Goal: Task Accomplishment & Management: Manage account settings

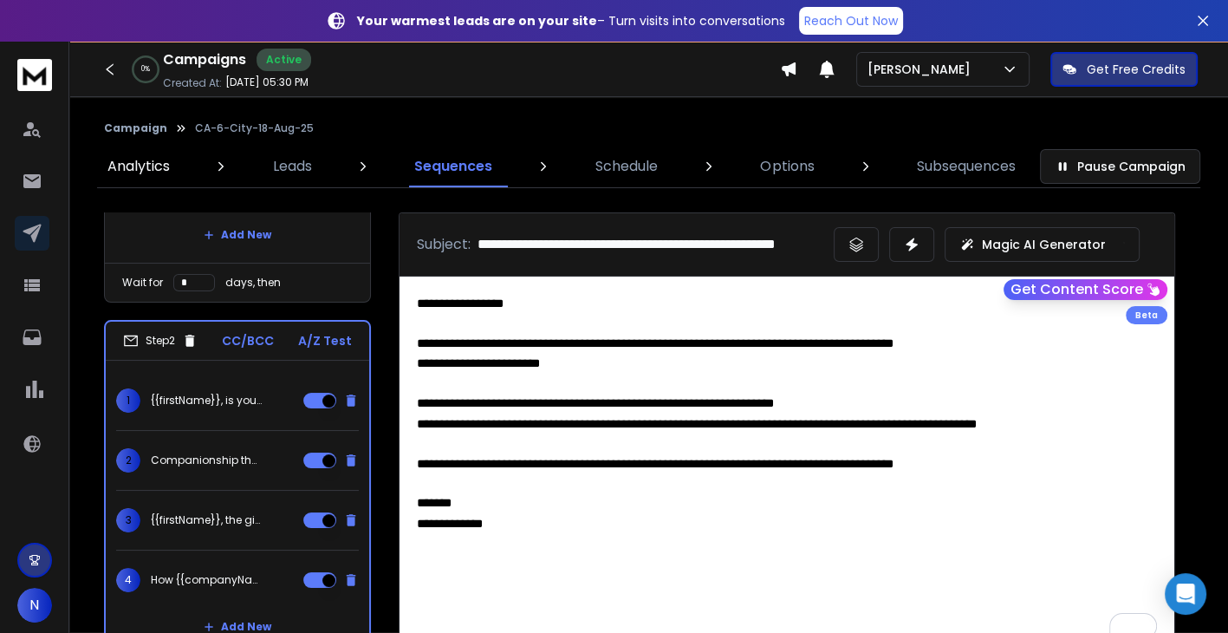
click at [156, 165] on p "Analytics" at bounding box center [138, 166] width 62 height 21
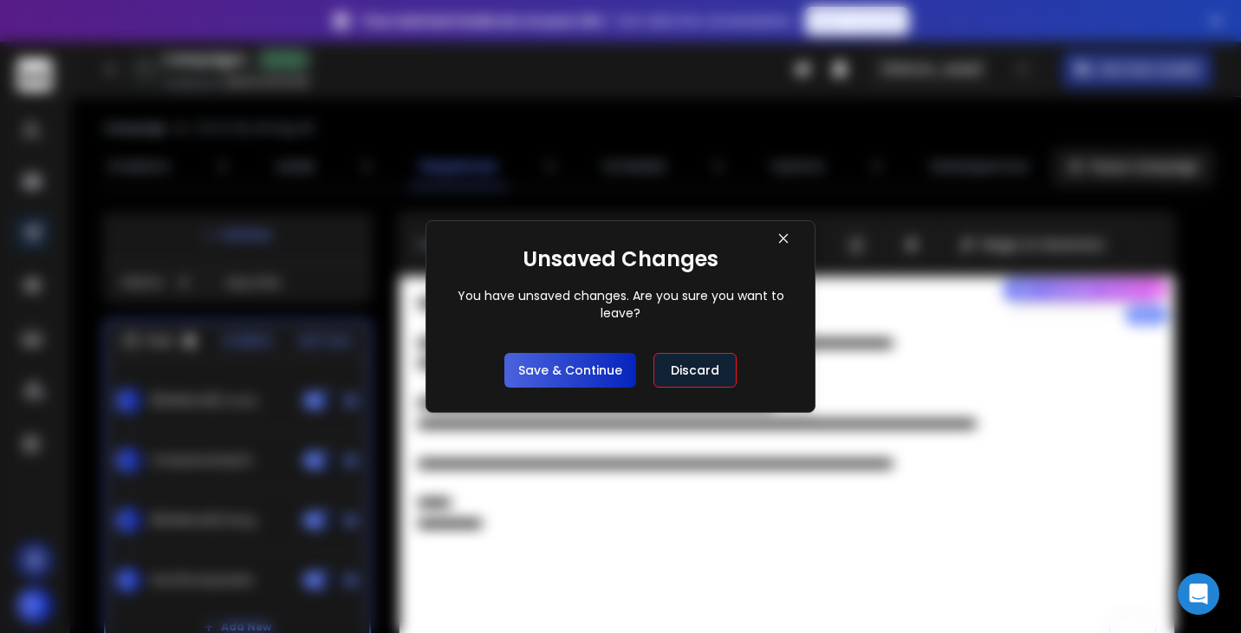
click at [567, 367] on button "Save & Continue" at bounding box center [570, 370] width 132 height 35
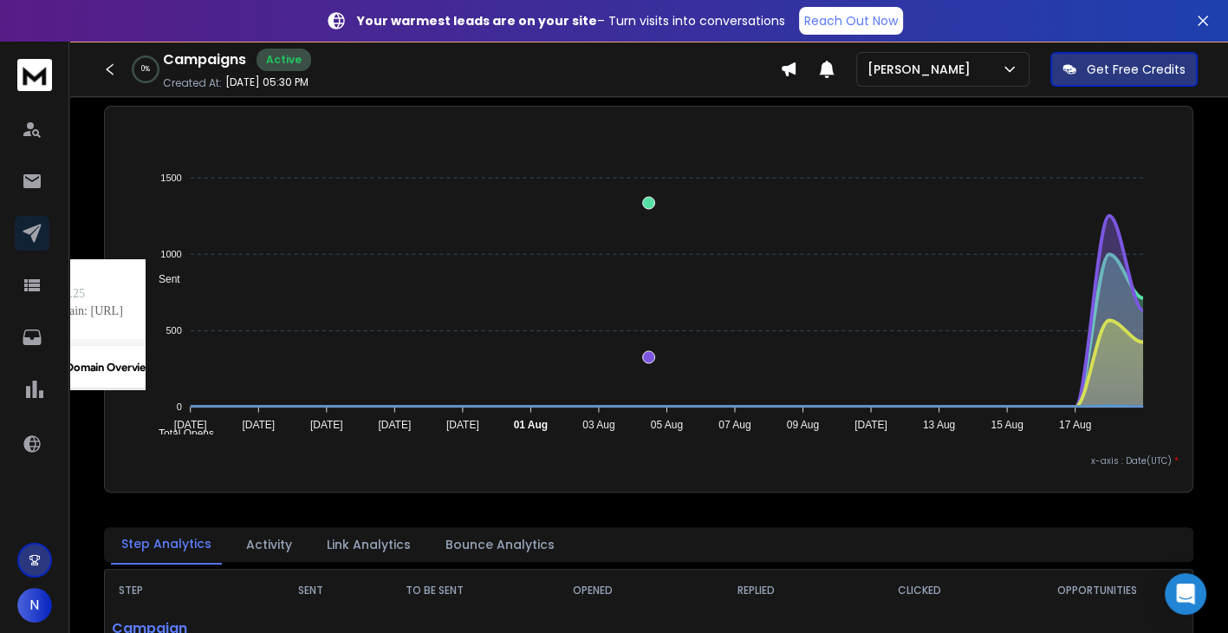
scroll to position [381, 0]
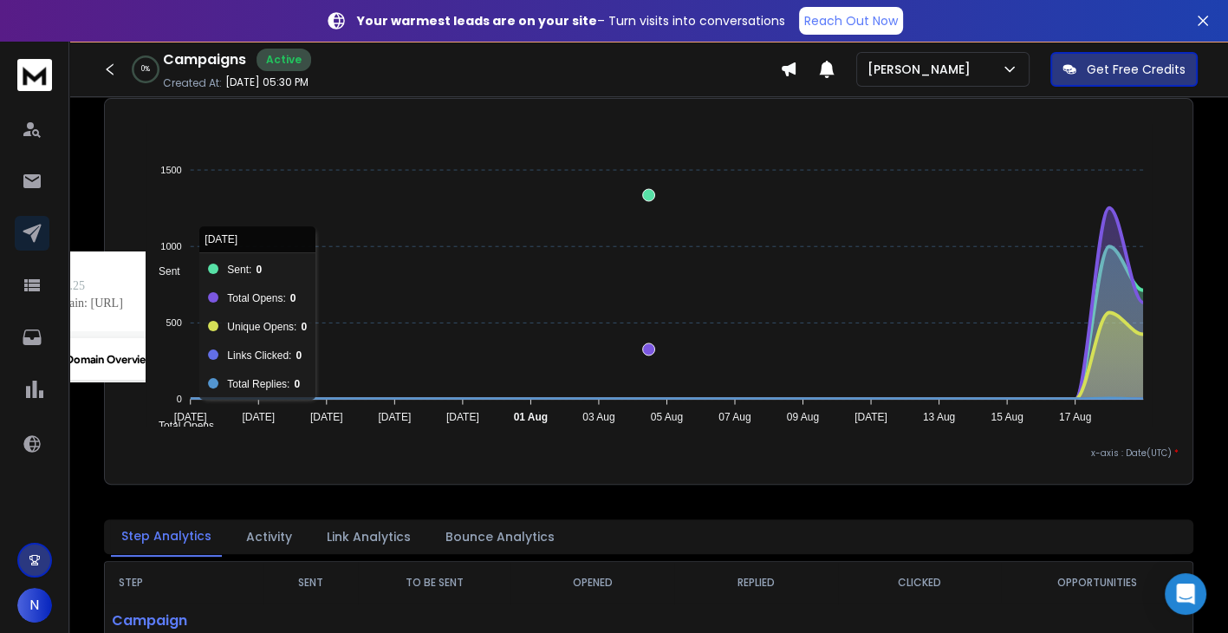
click at [114, 294] on div "Sent Total Opens Unique Opens Links Clicked Total Replies 1500 1500 1000 1000 5…" at bounding box center [648, 291] width 1089 height 386
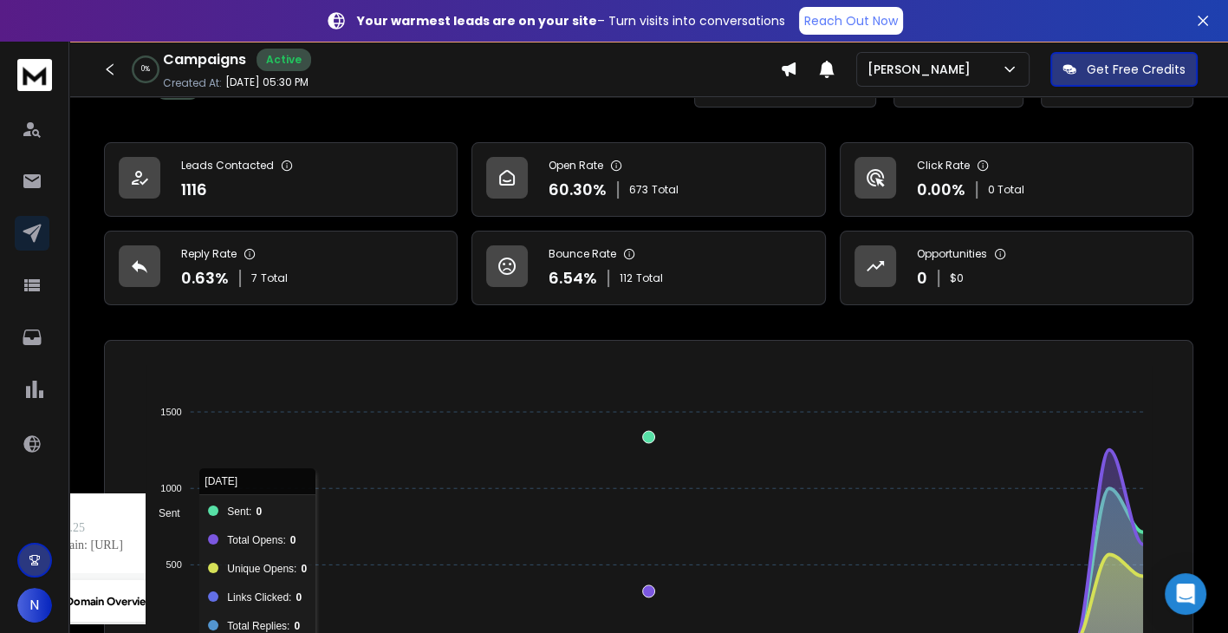
scroll to position [139, 0]
click at [225, 260] on p "Reply Rate" at bounding box center [208, 255] width 55 height 14
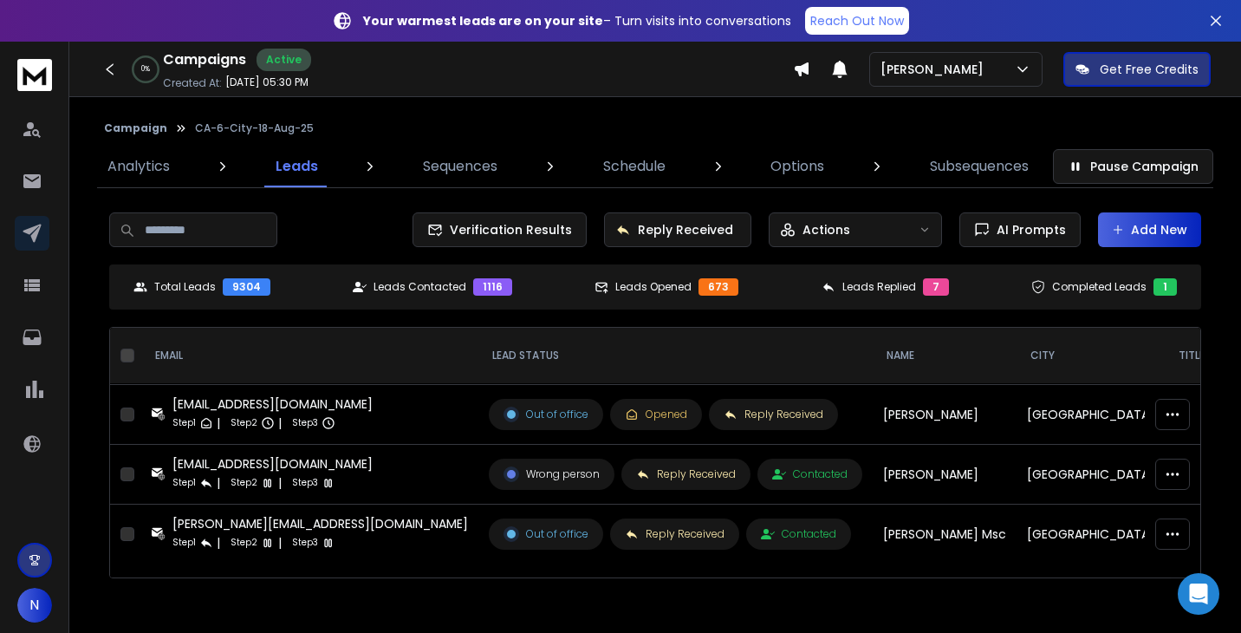
scroll to position [250, 0]
click at [1168, 285] on div "1" at bounding box center [1164, 286] width 23 height 17
click at [1004, 66] on div "Akram Mahmood" at bounding box center [955, 69] width 151 height 17
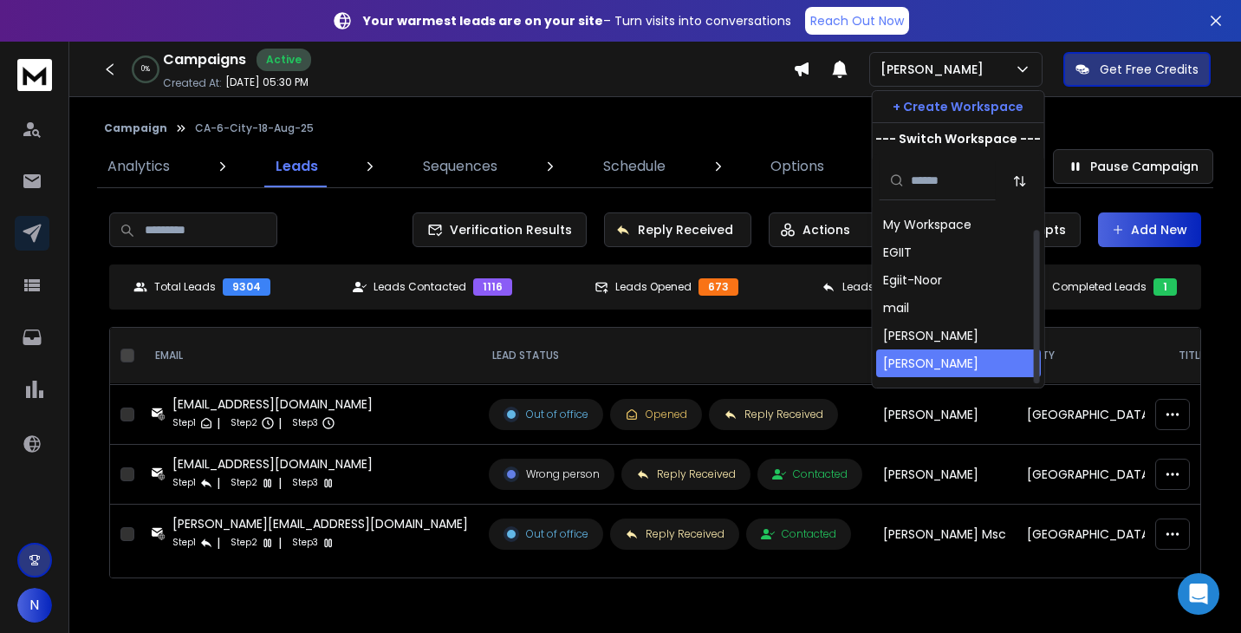
click at [1036, 370] on div at bounding box center [1036, 297] width 9 height 173
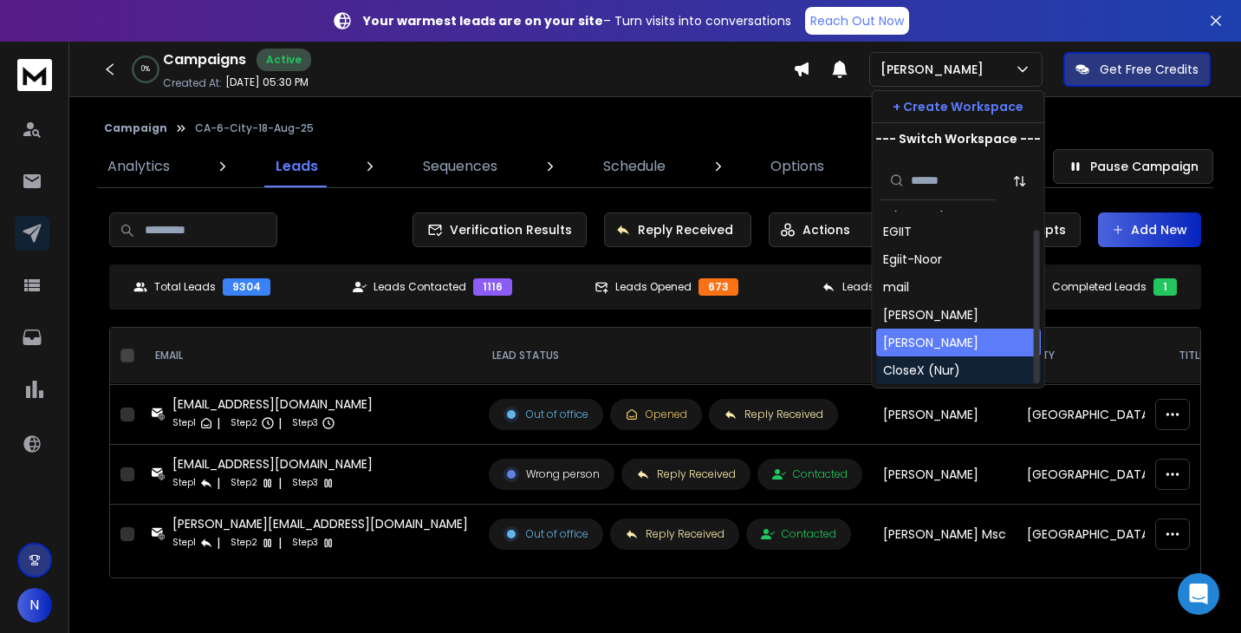
click at [964, 368] on div "CloseX (Nur)" at bounding box center [958, 370] width 165 height 28
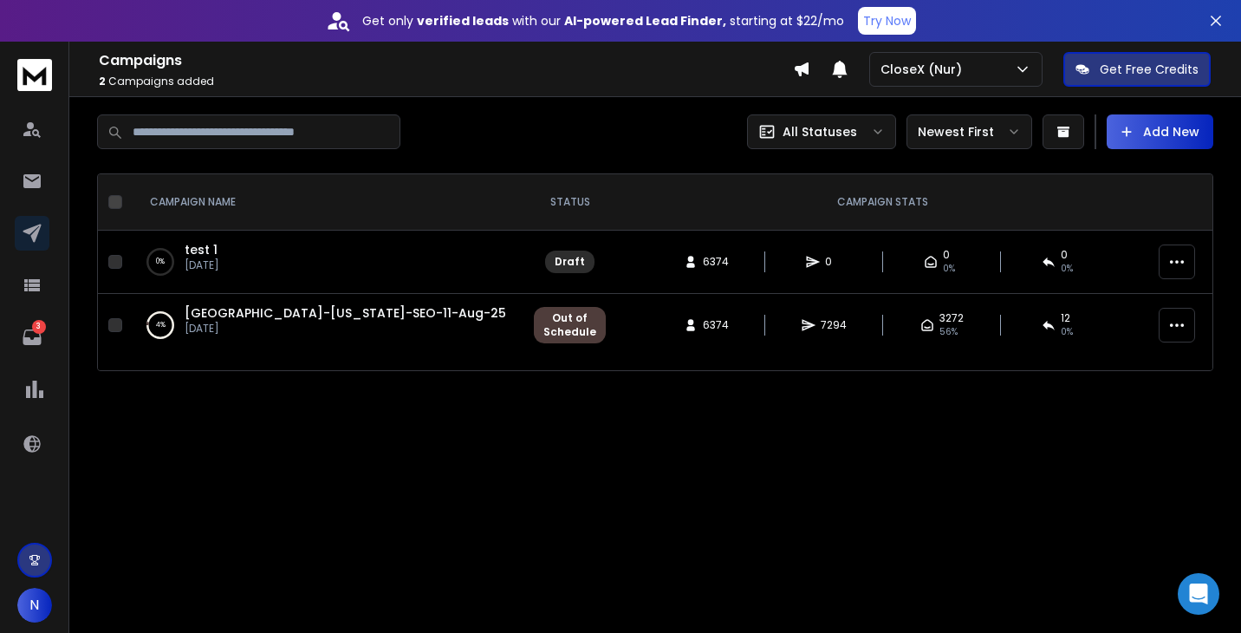
click at [340, 314] on span "[GEOGRAPHIC_DATA]-[US_STATE]-SEO-11-Aug-25" at bounding box center [345, 312] width 321 height 17
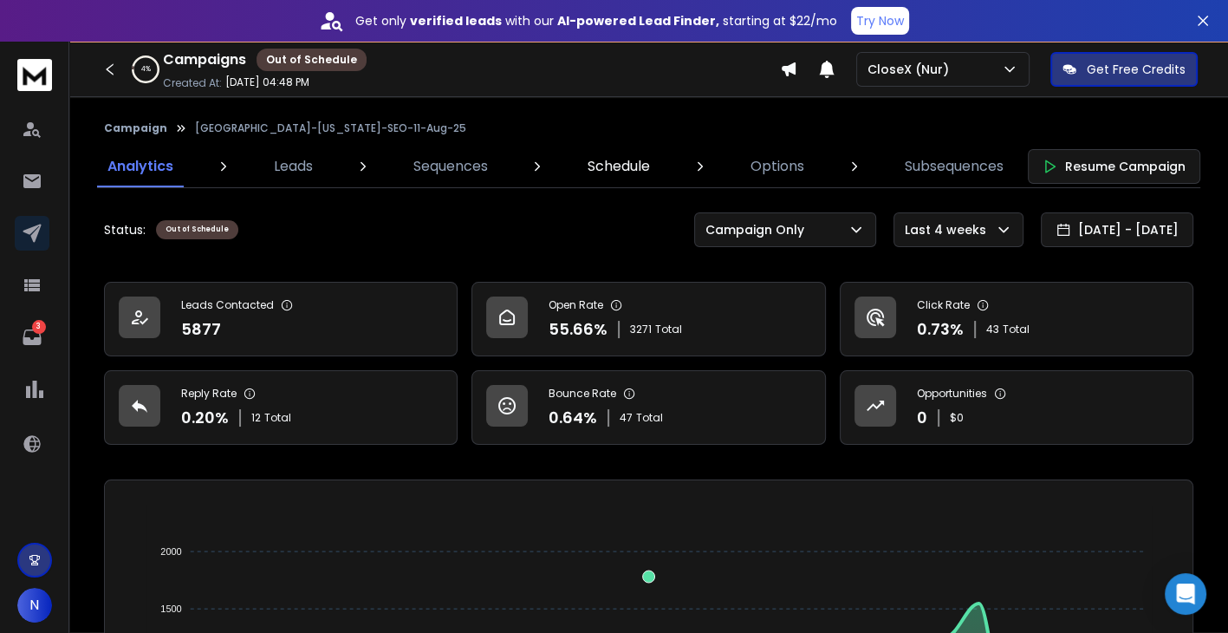
click at [628, 152] on link "Schedule" at bounding box center [618, 167] width 83 height 42
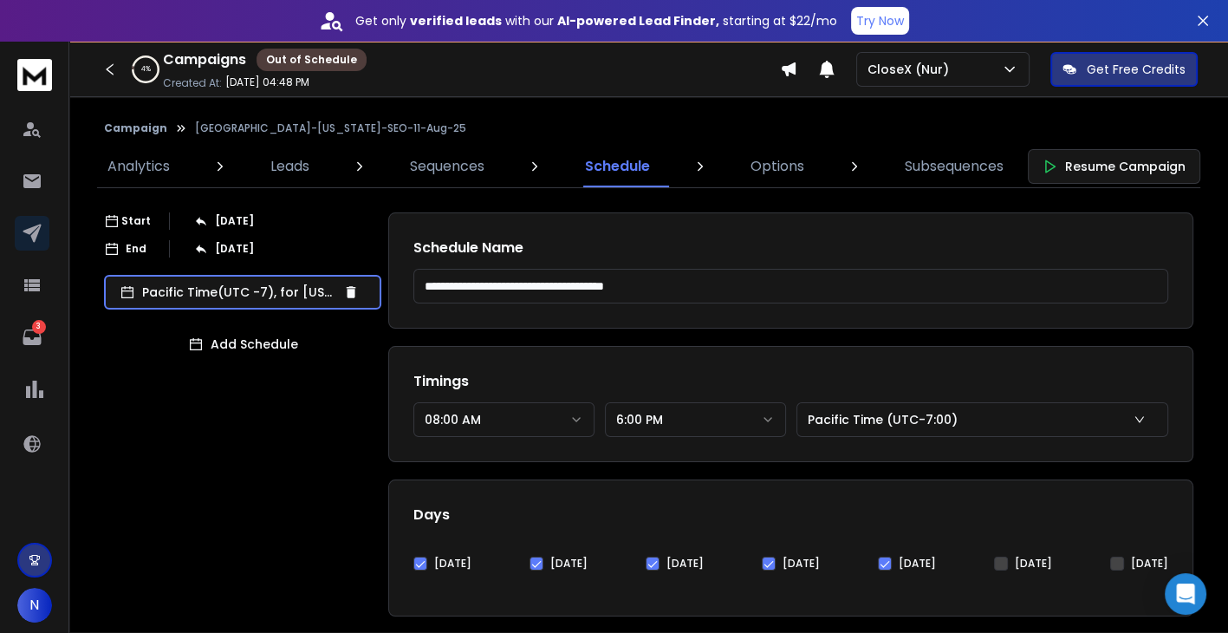
click at [228, 243] on p "Tue Aug 19 2025" at bounding box center [234, 249] width 39 height 14
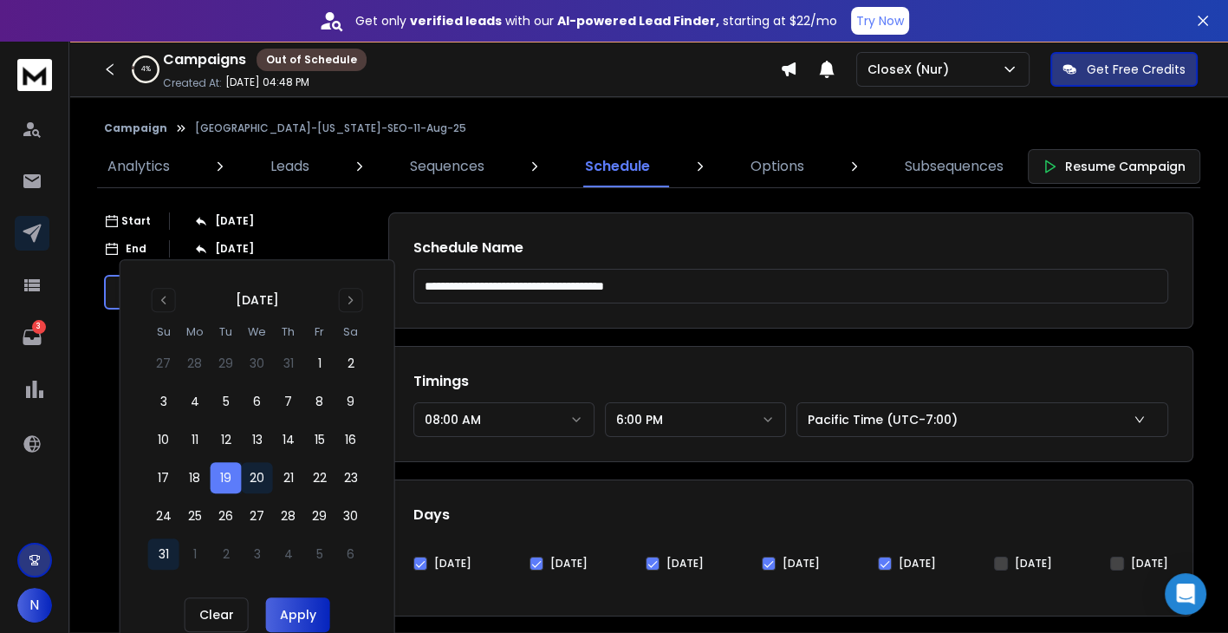
click at [162, 556] on button "31" at bounding box center [163, 553] width 31 height 31
click at [291, 615] on button "Apply" at bounding box center [298, 614] width 64 height 35
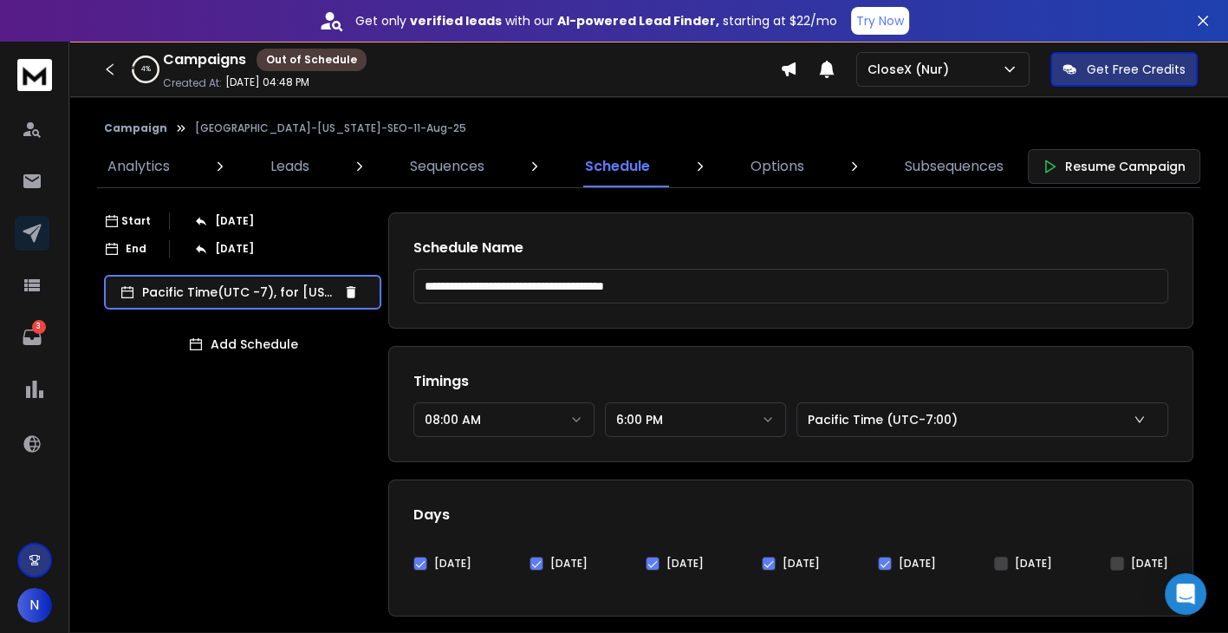
click at [340, 521] on div "**********" at bounding box center [648, 440] width 1089 height 456
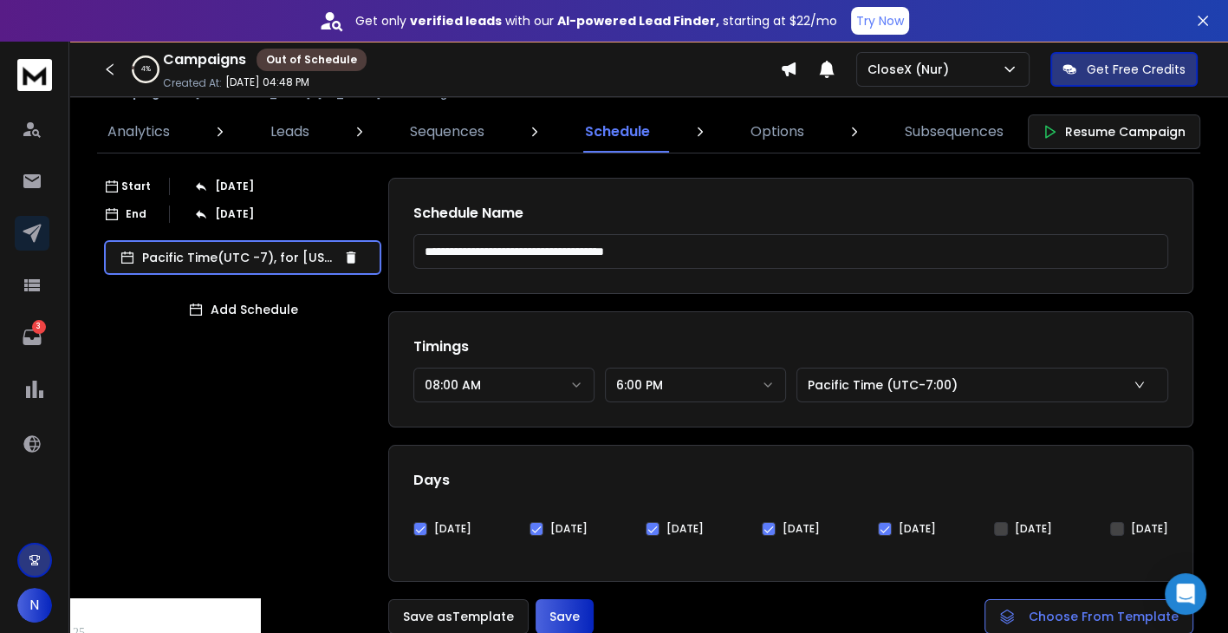
scroll to position [58, 0]
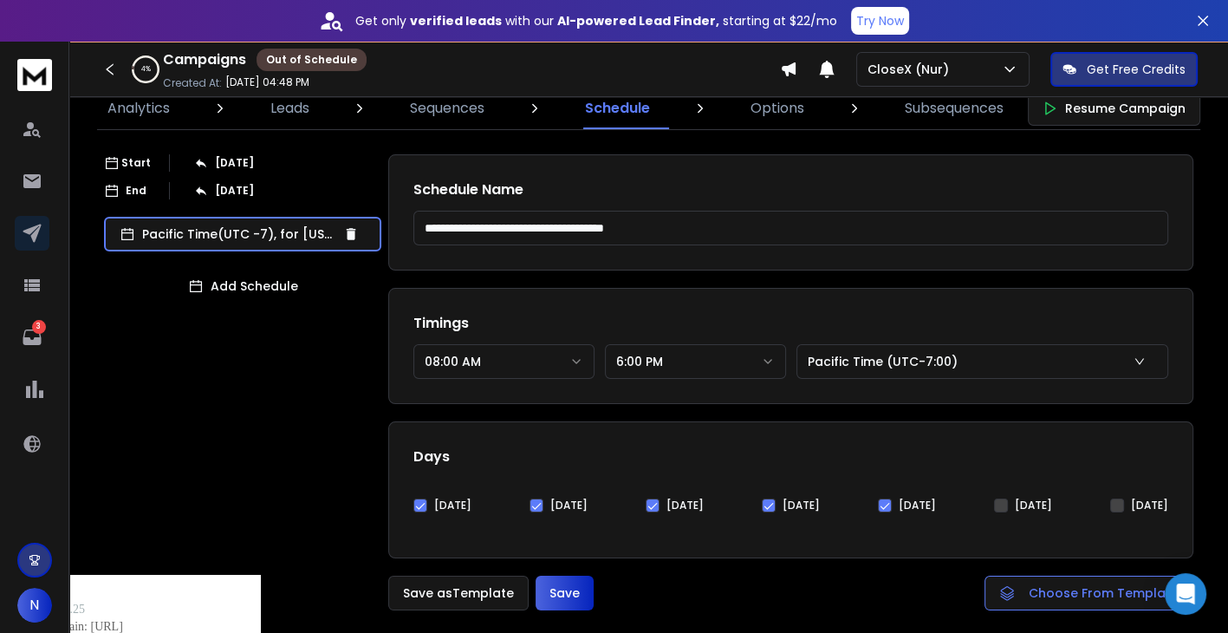
click at [572, 587] on button "Save" at bounding box center [564, 592] width 58 height 35
click at [1049, 110] on icon at bounding box center [1050, 109] width 16 height 16
click at [127, 111] on p "Analytics" at bounding box center [138, 108] width 62 height 21
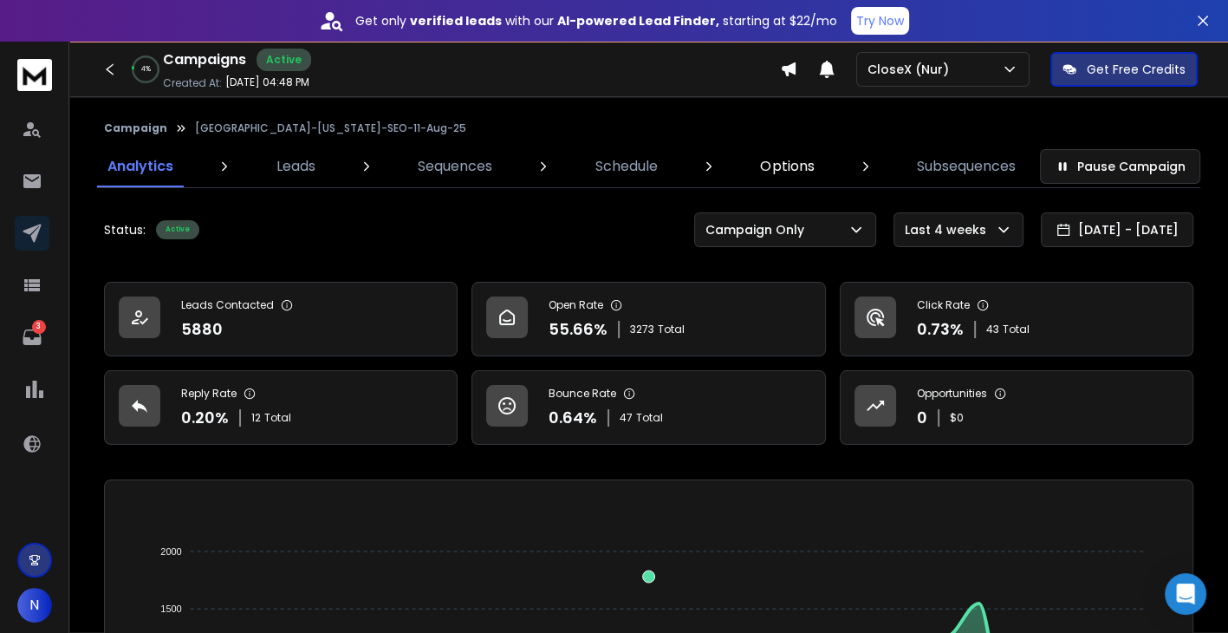
click at [796, 171] on p "Options" at bounding box center [787, 166] width 54 height 21
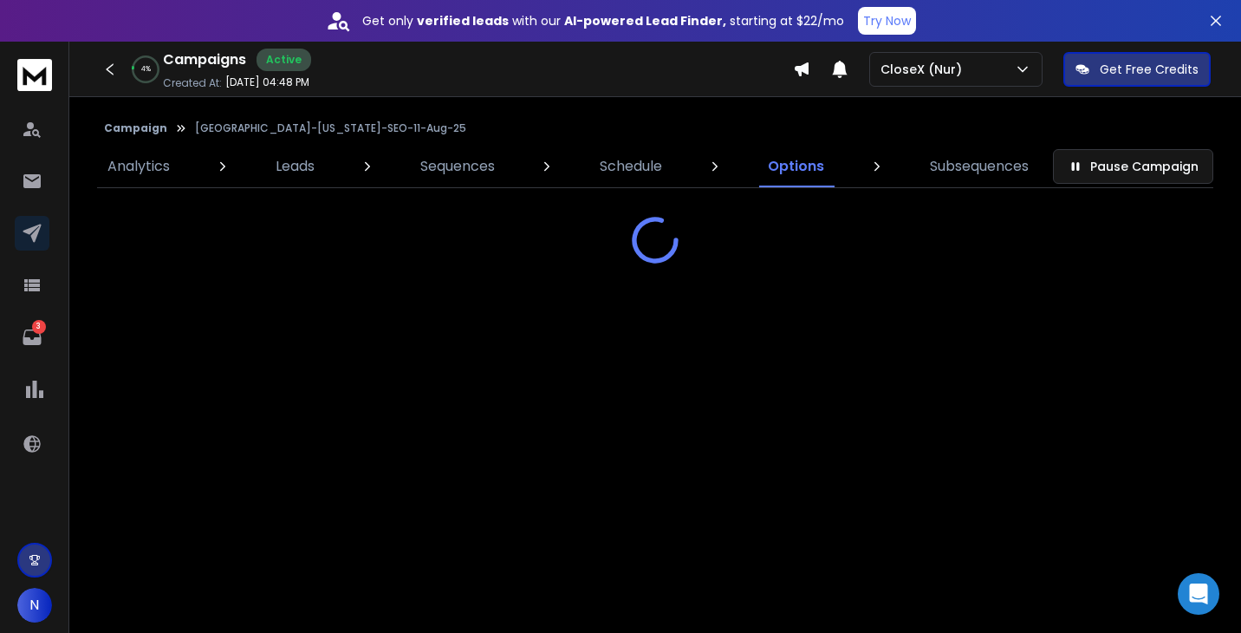
select select "*********"
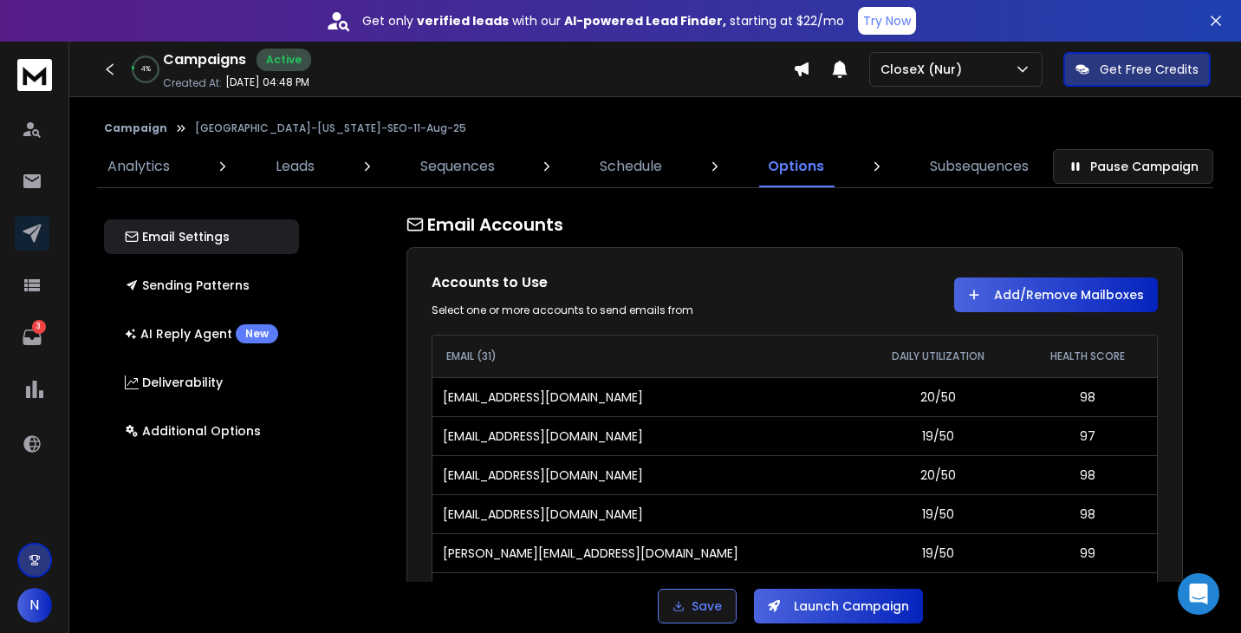
click at [826, 609] on button "Launch Campaign" at bounding box center [838, 605] width 169 height 35
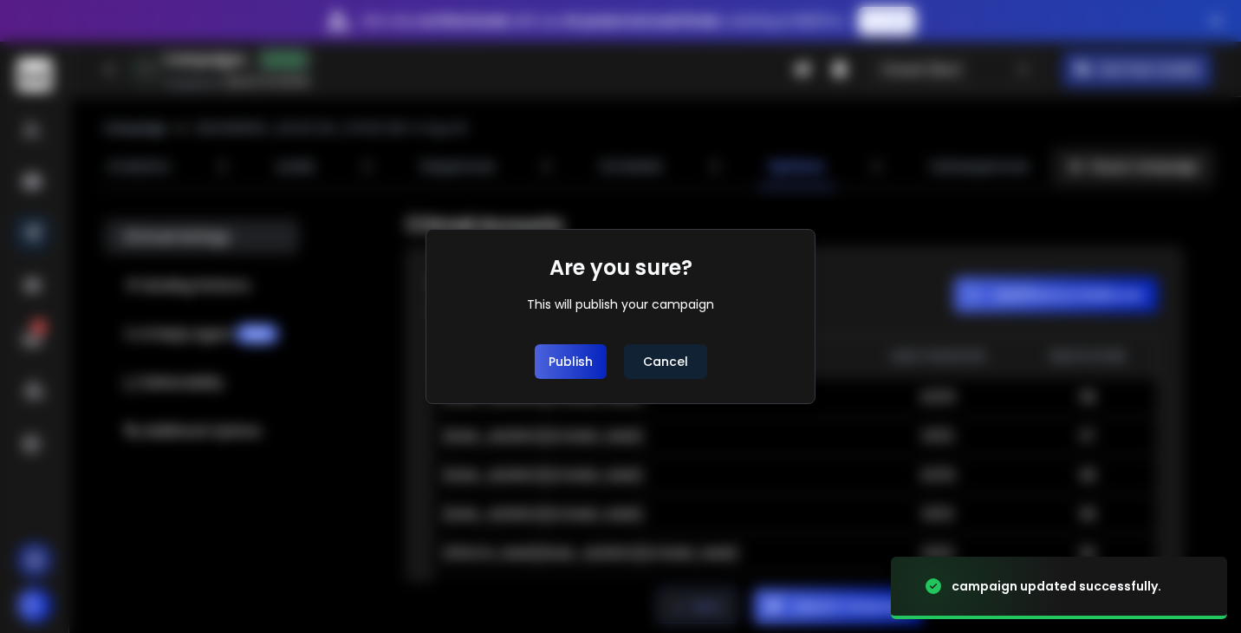
click at [570, 357] on button "Publish" at bounding box center [571, 361] width 72 height 35
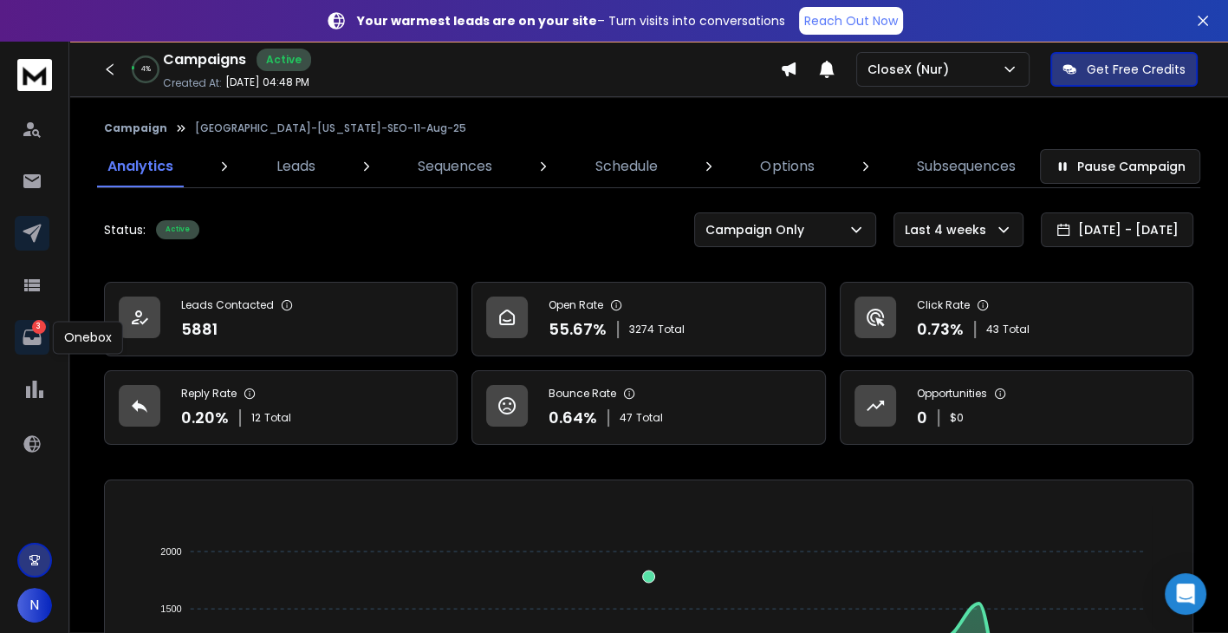
click at [30, 330] on icon at bounding box center [32, 337] width 18 height 16
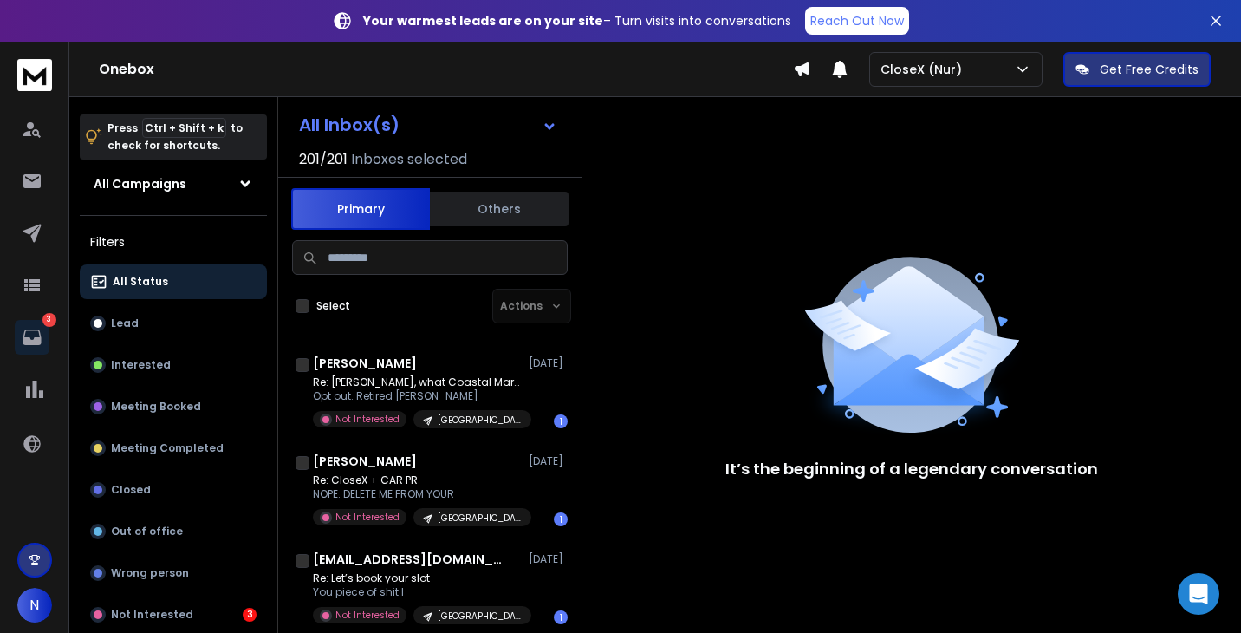
scroll to position [410, 0]
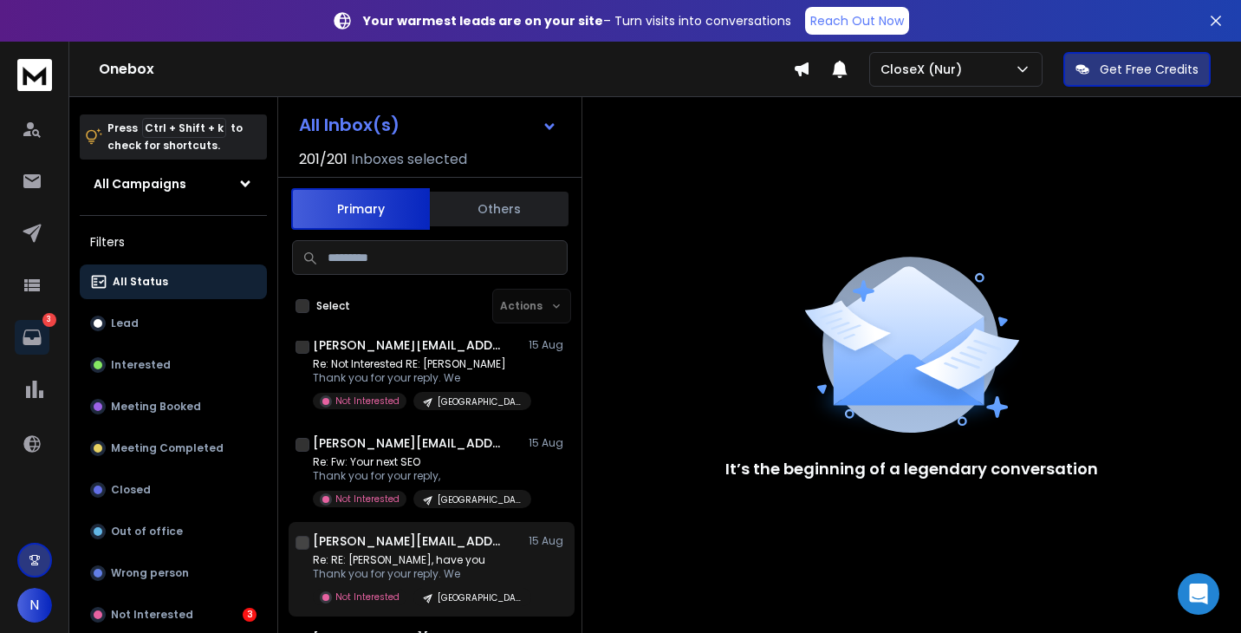
click at [373, 557] on p "Re: RE: [PERSON_NAME], have you" at bounding box center [417, 560] width 208 height 14
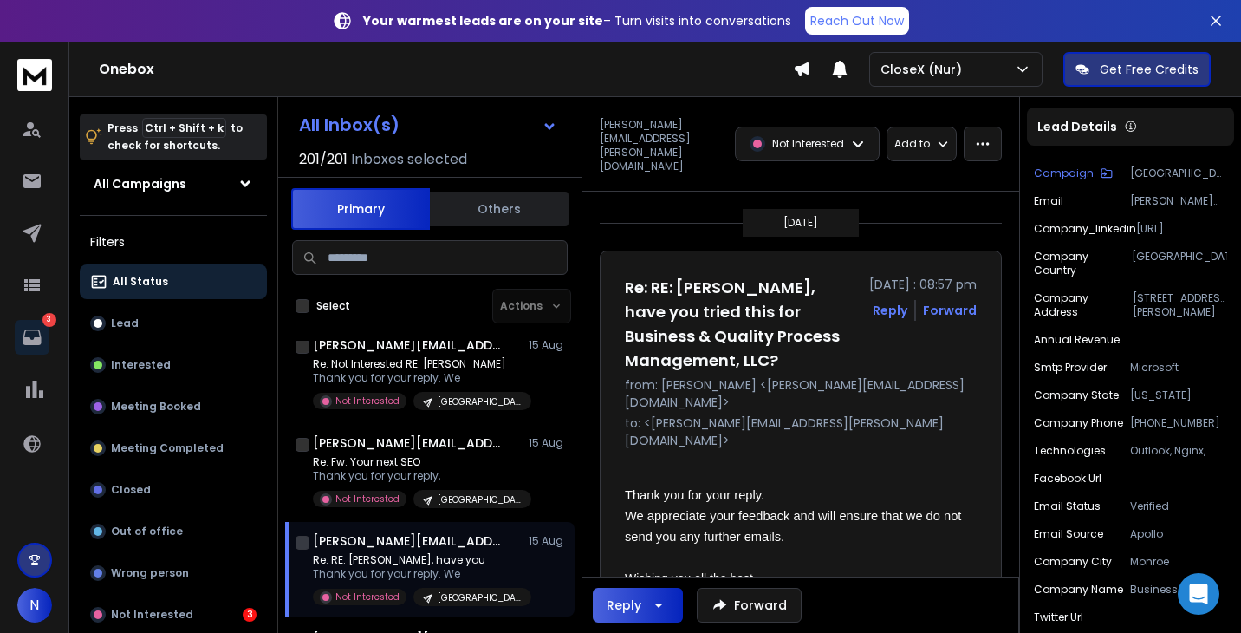
scroll to position [477, 0]
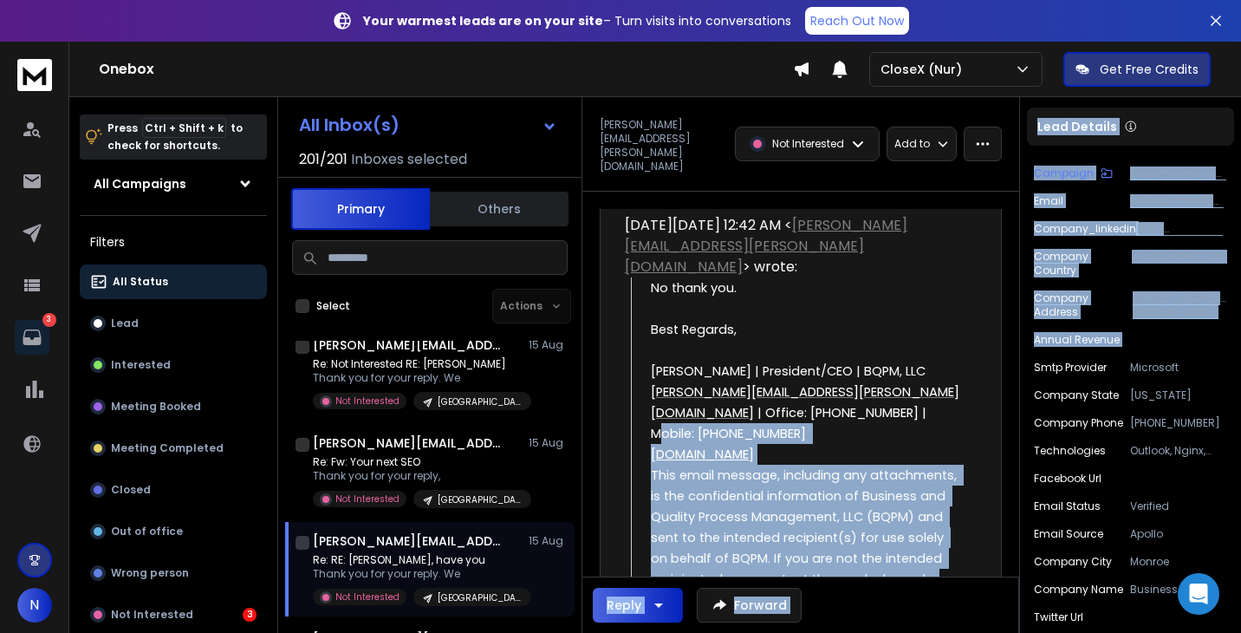
drag, startPoint x: 1043, startPoint y: 374, endPoint x: 1042, endPoint y: 317, distance: 57.2
click at [1042, 317] on div "All Inbox(s) 201 / 201 Inboxes selected Primary Others Select Actions [PERSON_N…" at bounding box center [759, 413] width 964 height 633
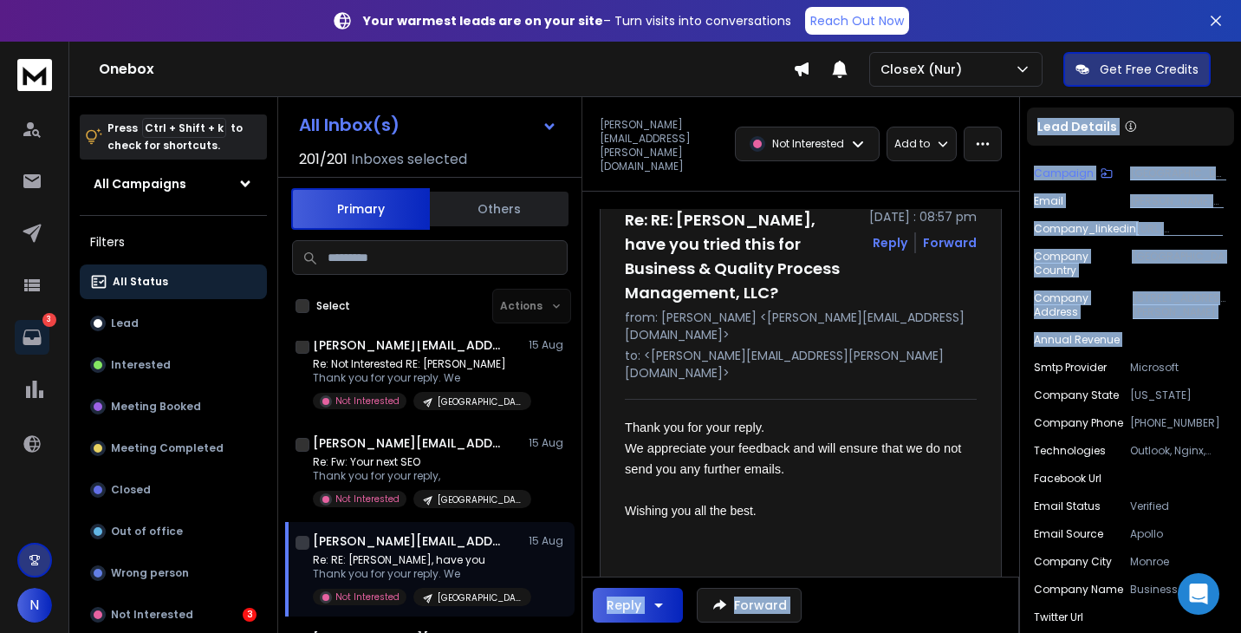
scroll to position [49, 0]
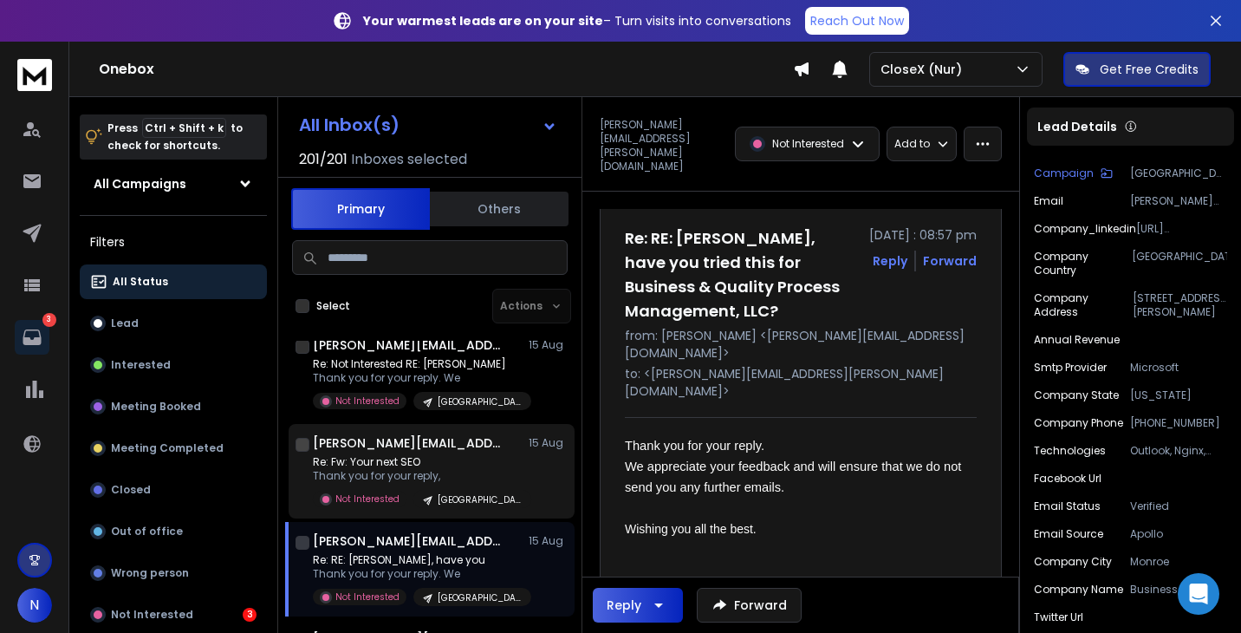
click at [457, 455] on p "Re: Fw: Your next SEO" at bounding box center [417, 462] width 208 height 14
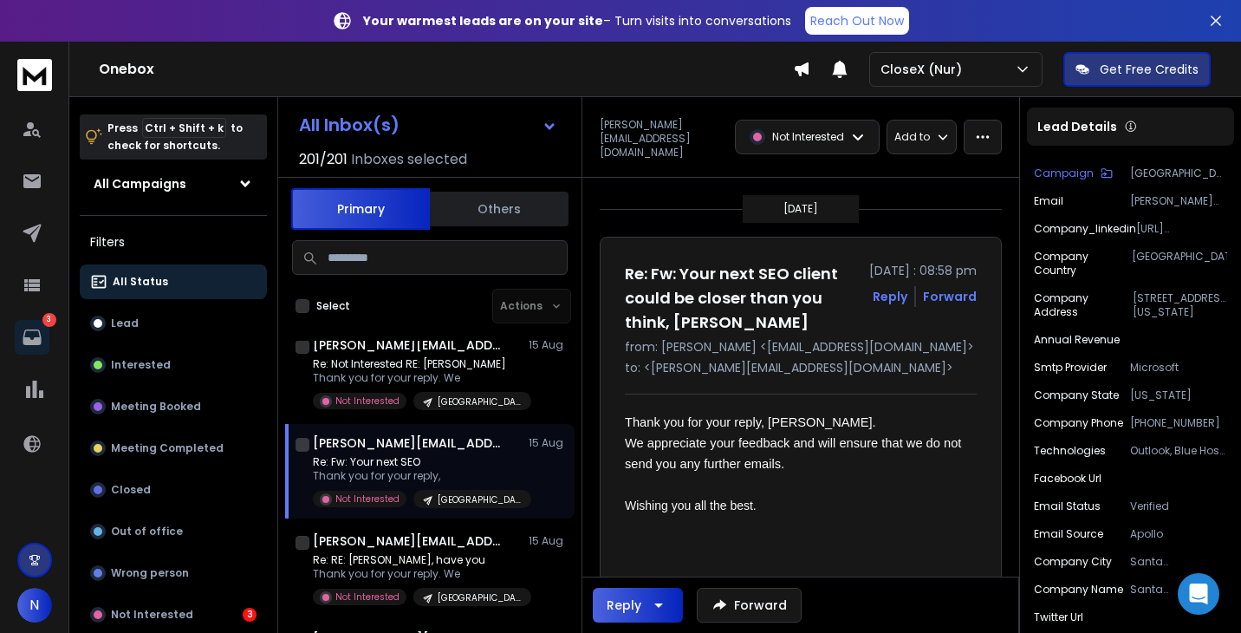
click at [409, 449] on h1 "[PERSON_NAME][EMAIL_ADDRESS][DOMAIN_NAME]" at bounding box center [408, 442] width 191 height 17
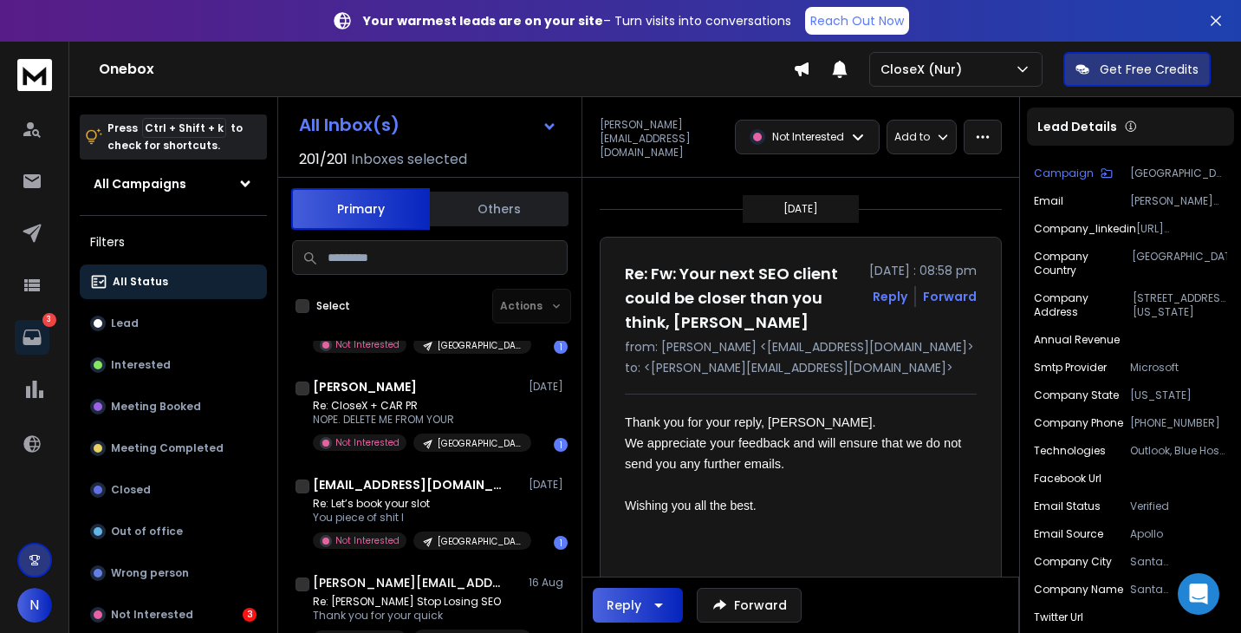
scroll to position [0, 0]
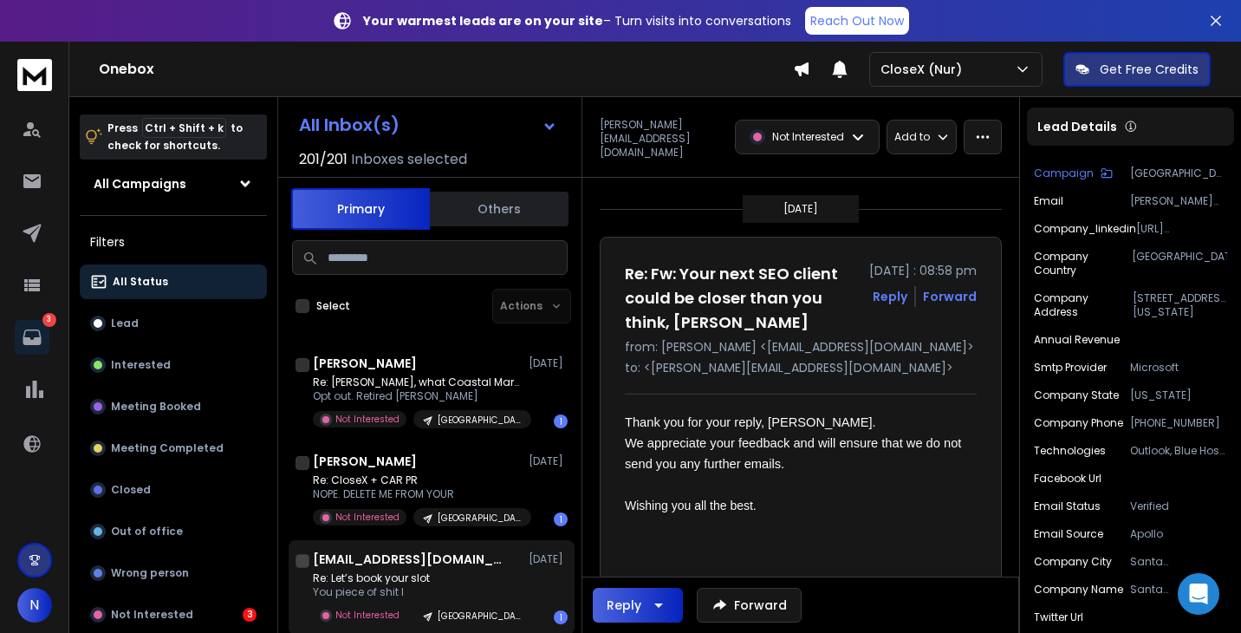
click at [424, 574] on p "Re: Let’s book your slot" at bounding box center [417, 578] width 208 height 14
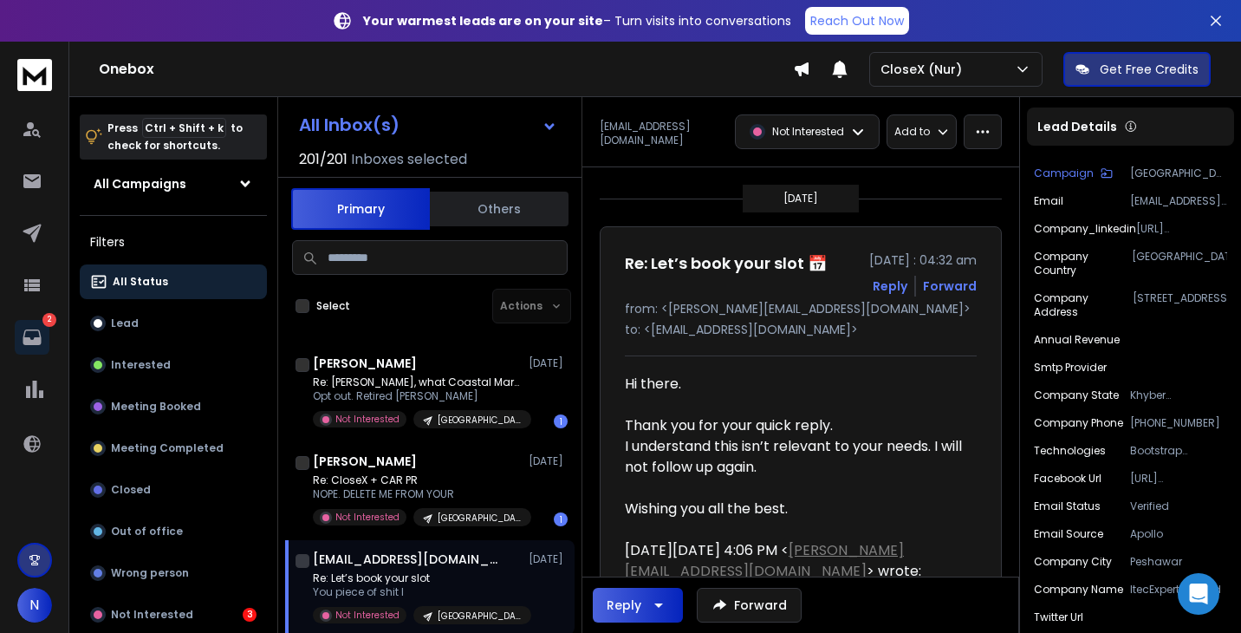
scroll to position [477, 0]
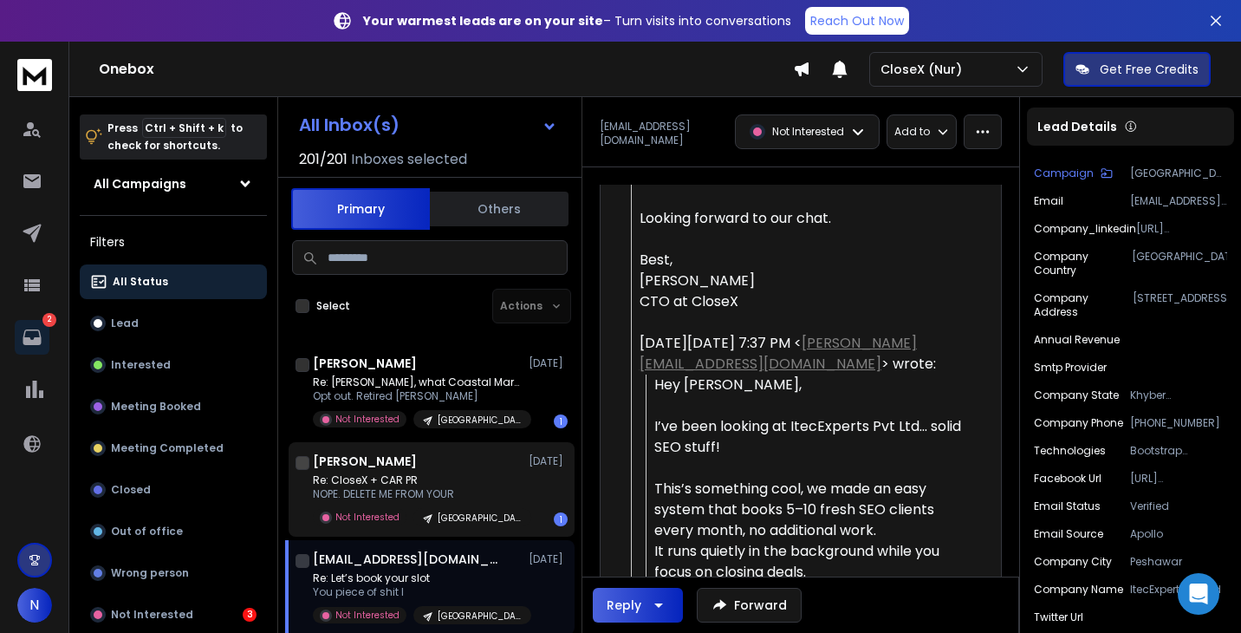
click at [382, 474] on p "Re: CloseX + CAR PR" at bounding box center [417, 480] width 208 height 14
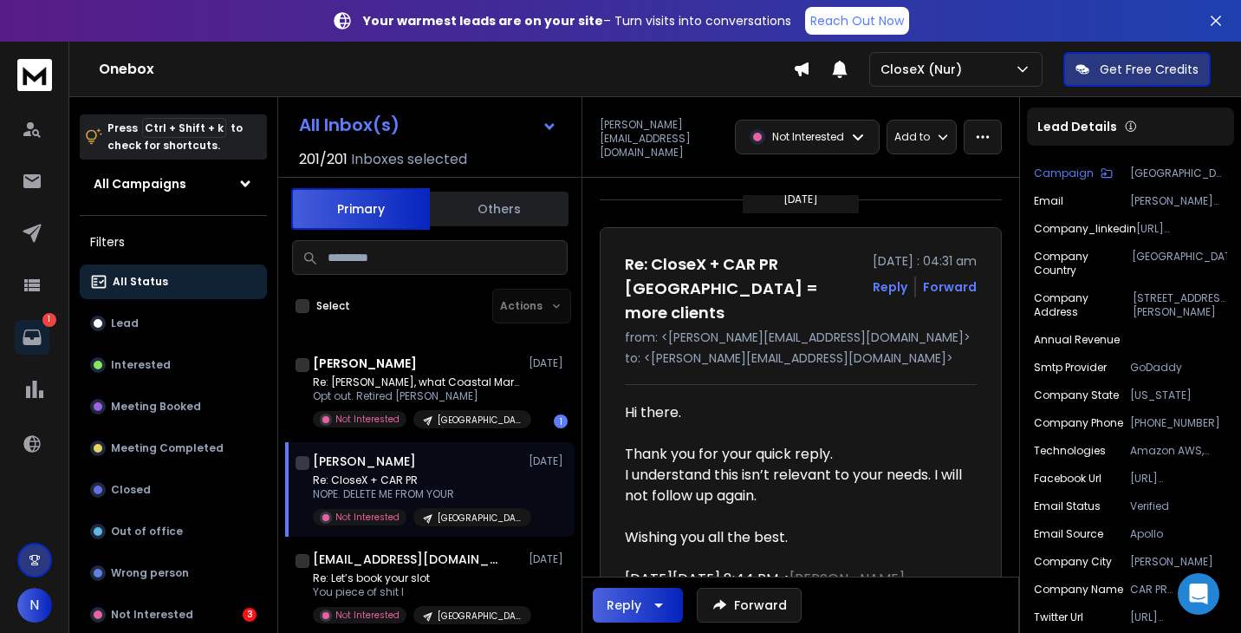
scroll to position [0, 0]
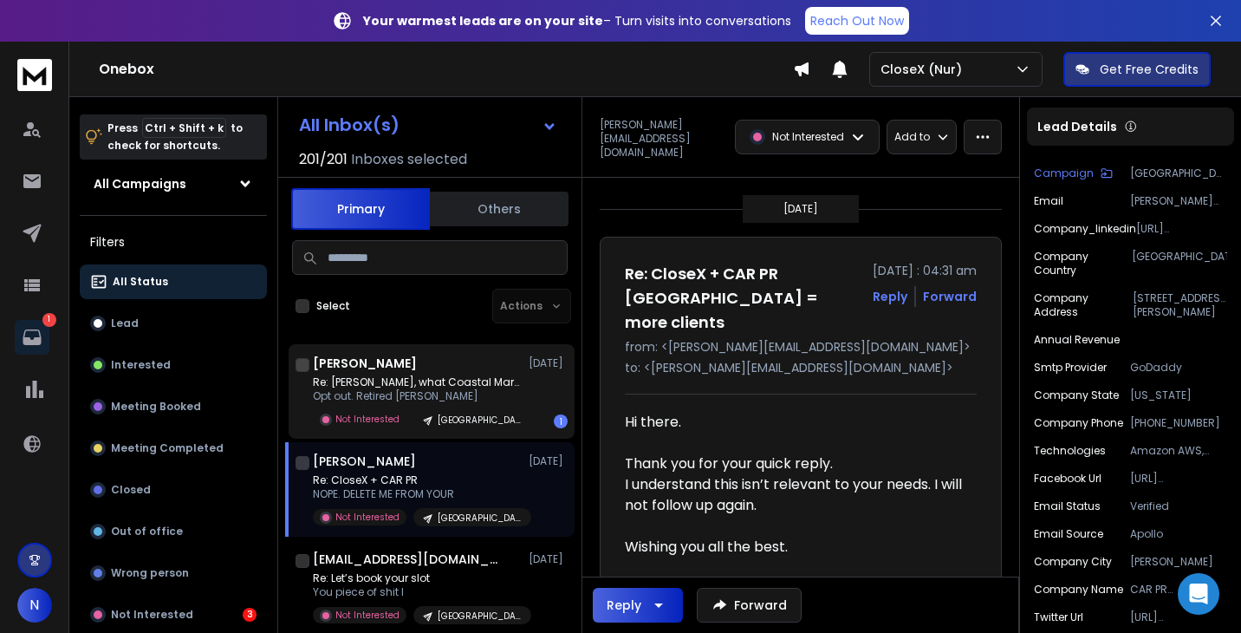
click at [387, 393] on p "Opt out. Retired [PERSON_NAME]" at bounding box center [417, 396] width 208 height 14
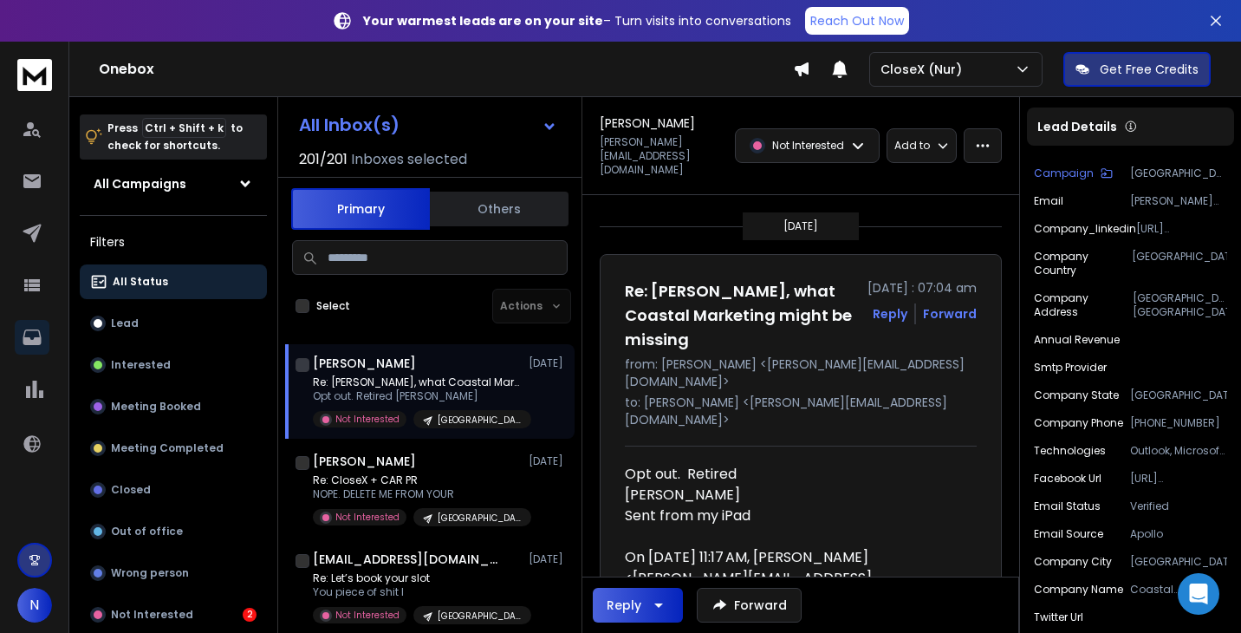
click at [1019, 456] on div "Lead Details Campaign [GEOGRAPHIC_DATA]-[US_STATE]-SEO-11-Aug-25 Email [PERSON_…" at bounding box center [1130, 413] width 222 height 633
click at [125, 280] on p "All Status" at bounding box center [140, 282] width 55 height 14
click at [35, 220] on link at bounding box center [32, 233] width 35 height 35
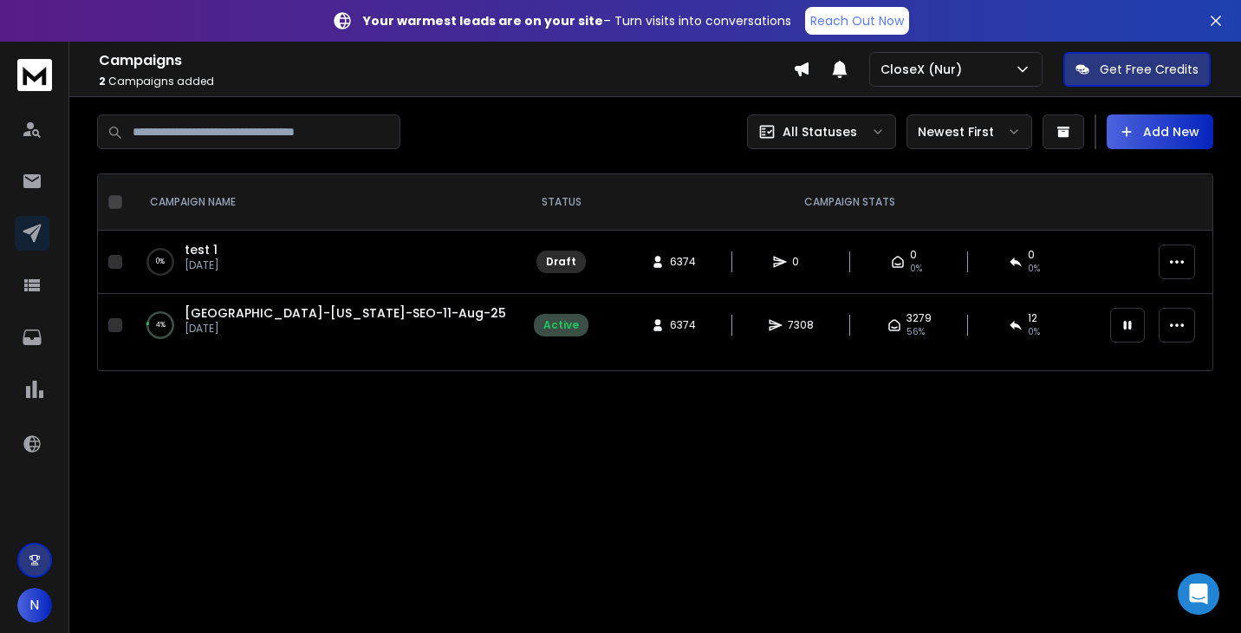
click at [270, 304] on span "[GEOGRAPHIC_DATA]-[US_STATE]-SEO-11-Aug-25" at bounding box center [345, 312] width 321 height 17
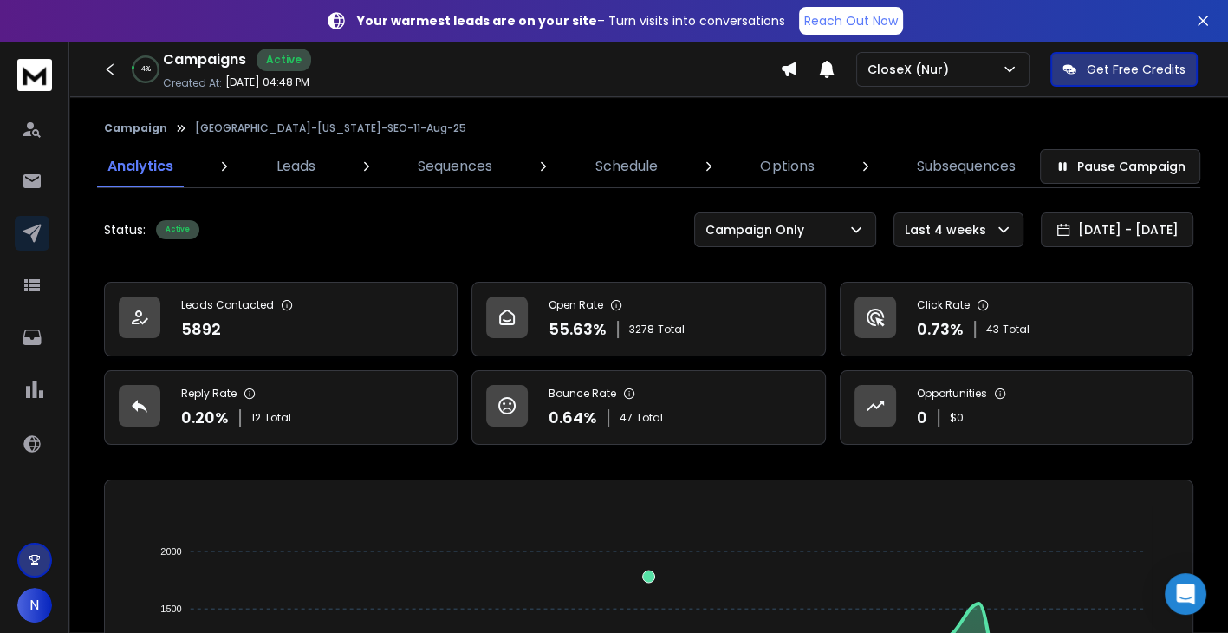
click at [452, 233] on div "Status: Active Pause Campaign Campaign Only Last 4 weeks [DATE] - [DATE]" at bounding box center [648, 229] width 1089 height 35
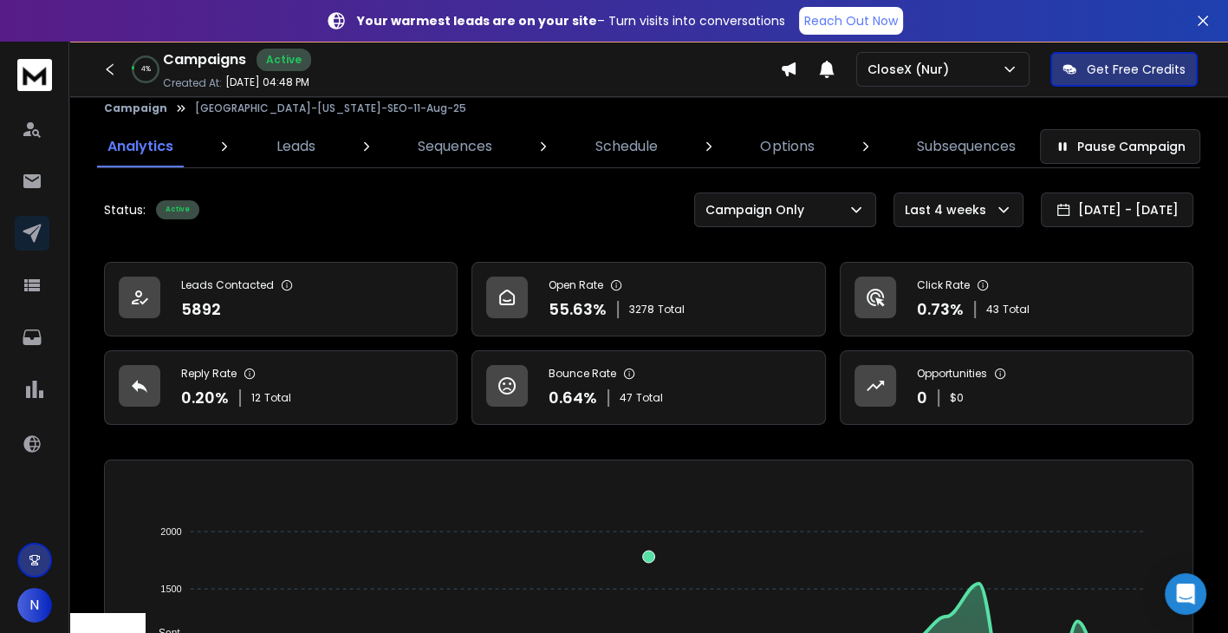
scroll to position [13, 0]
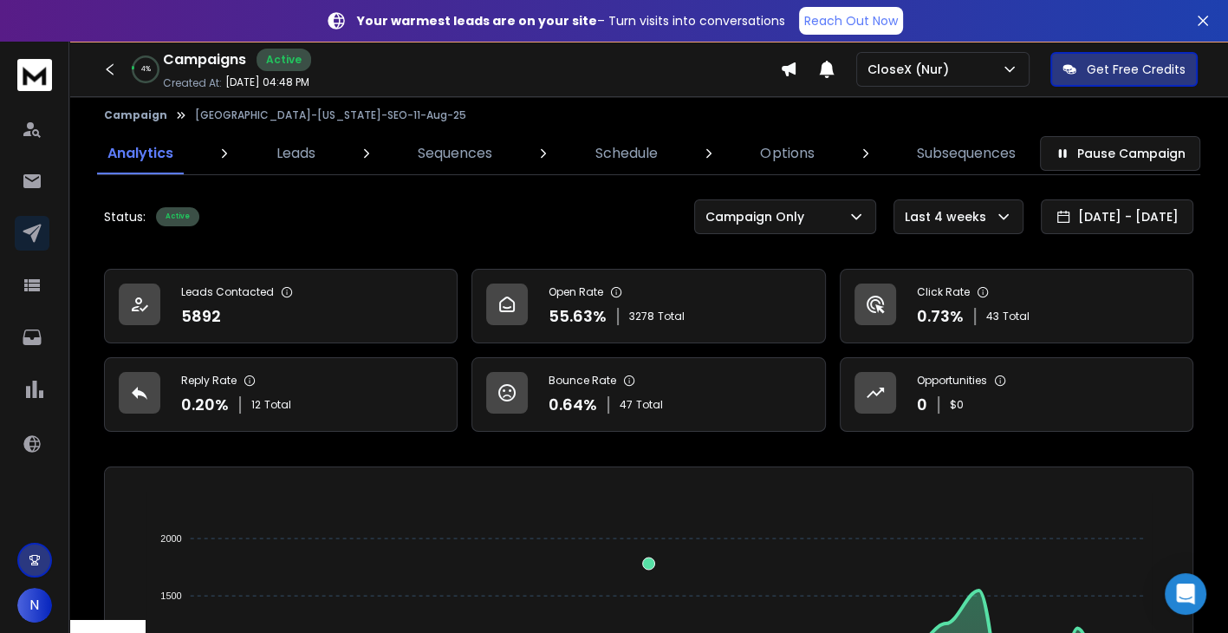
click at [930, 299] on div "Click Rate" at bounding box center [973, 291] width 113 height 17
